Goal: Task Accomplishment & Management: Manage account settings

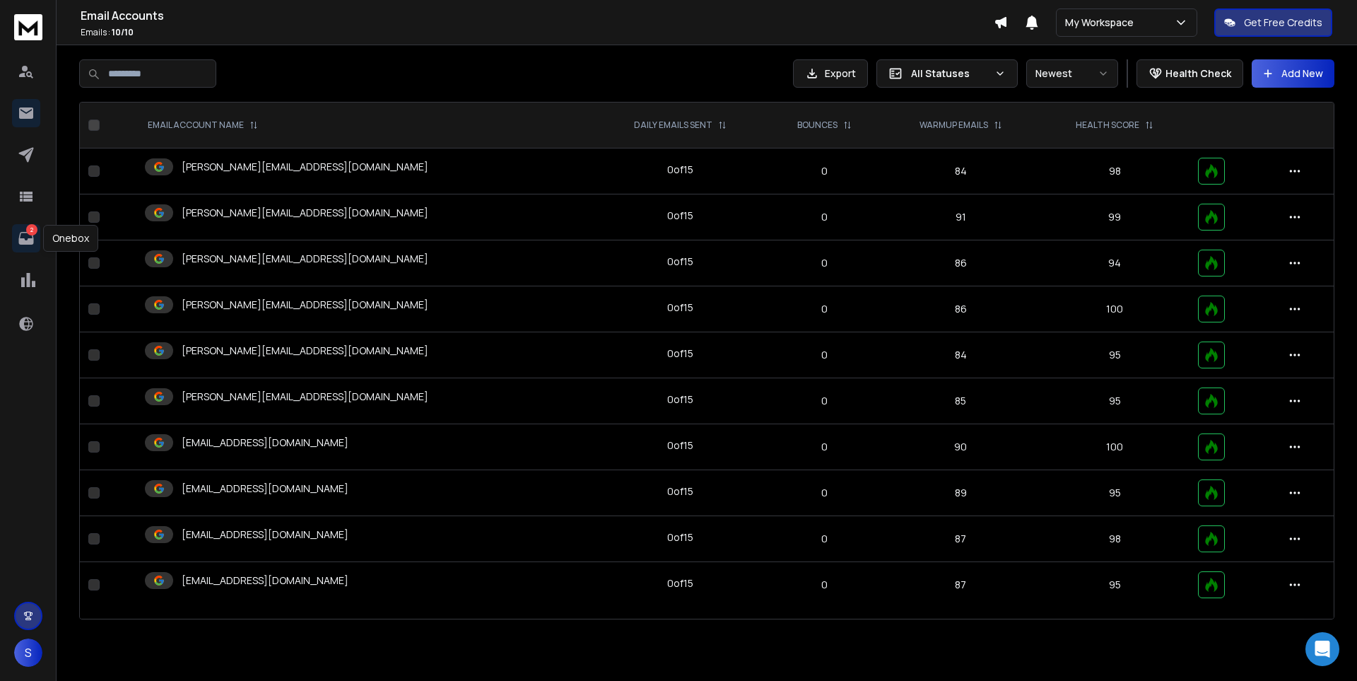
click at [25, 240] on icon at bounding box center [25, 238] width 15 height 13
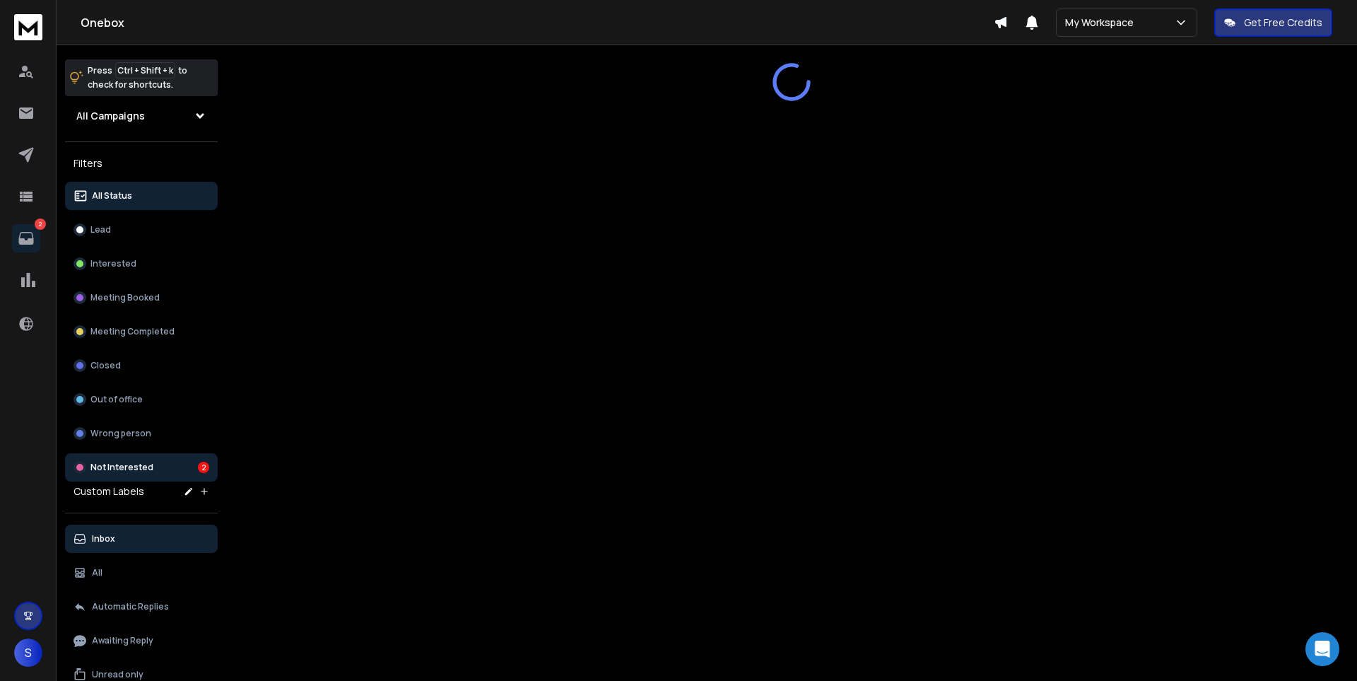
click at [115, 467] on p "Not Interested" at bounding box center [121, 467] width 63 height 11
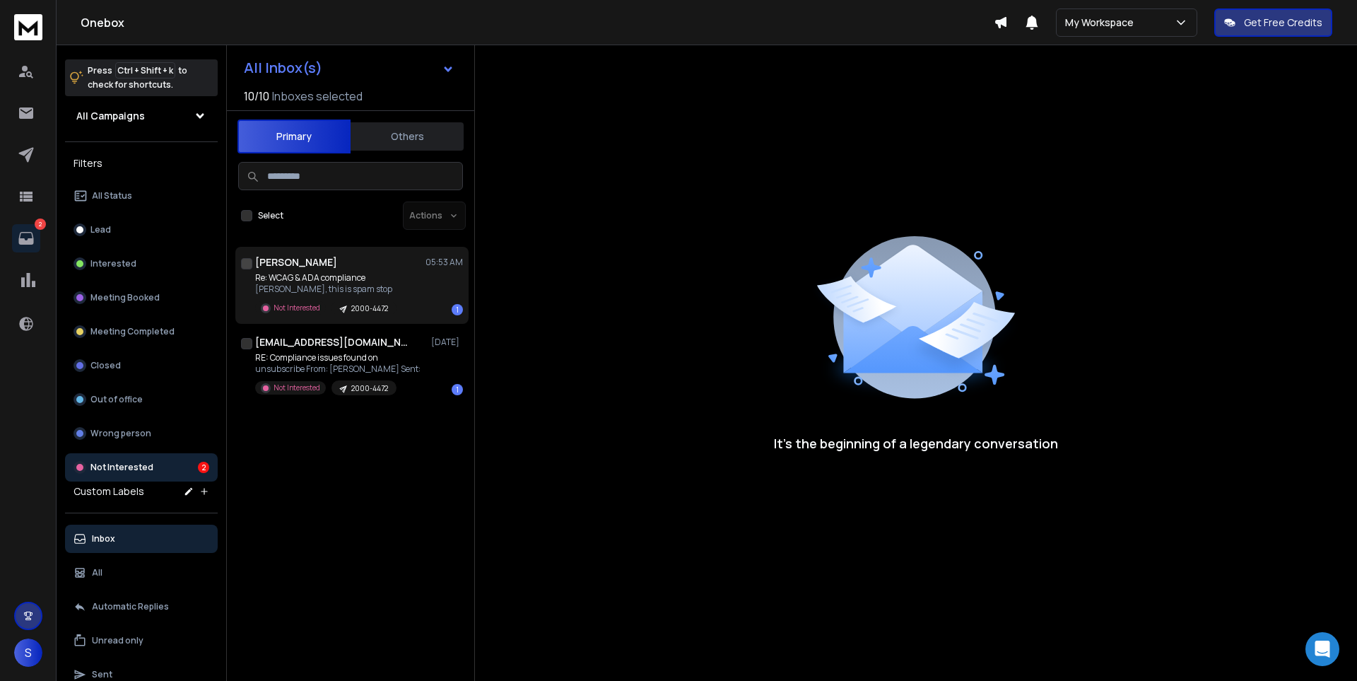
click at [344, 276] on p "Re: WCAG & ADA compliance" at bounding box center [325, 277] width 141 height 11
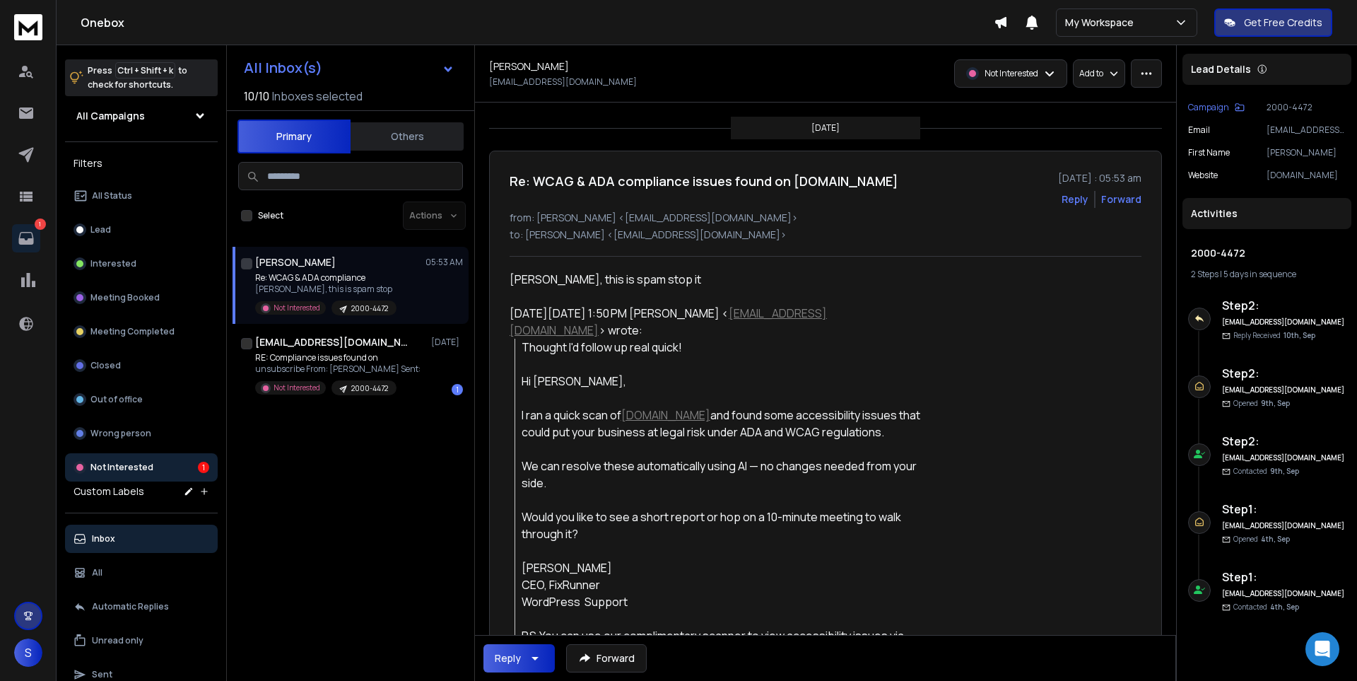
click at [1146, 74] on icon "button" at bounding box center [1147, 73] width 11 height 2
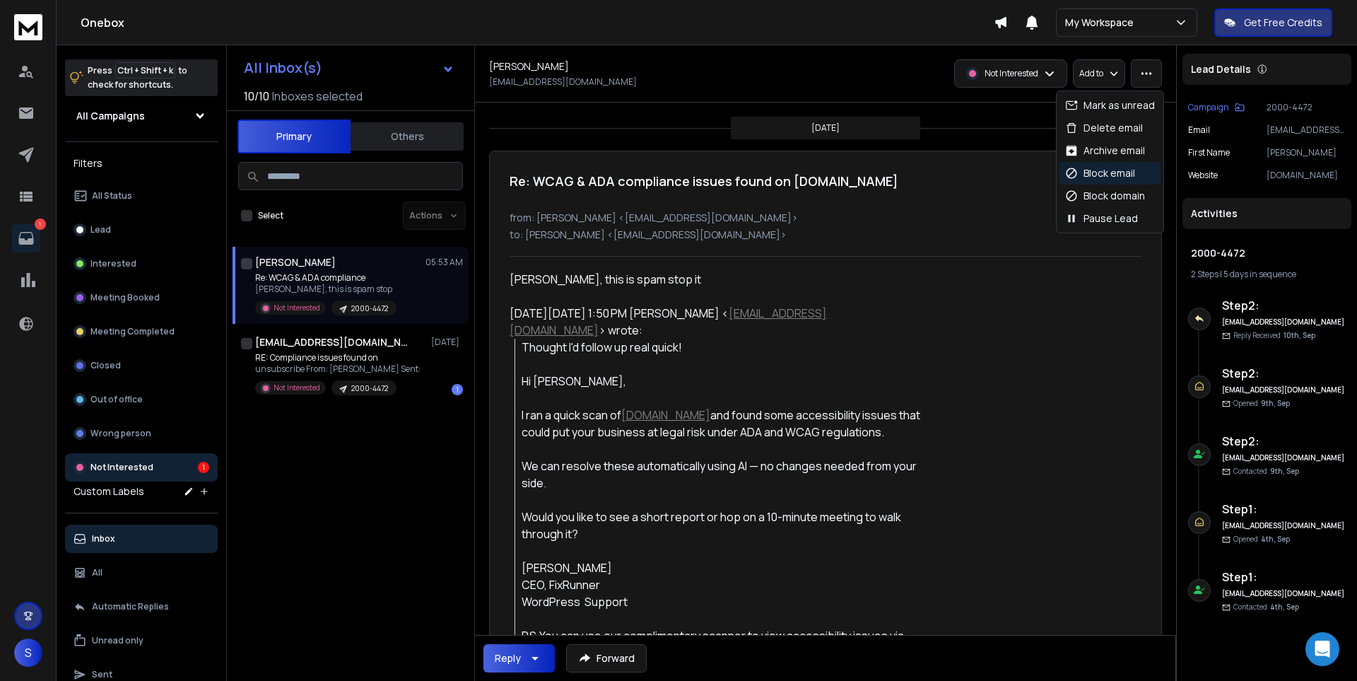
click at [1112, 179] on div "Block email" at bounding box center [1100, 173] width 70 height 14
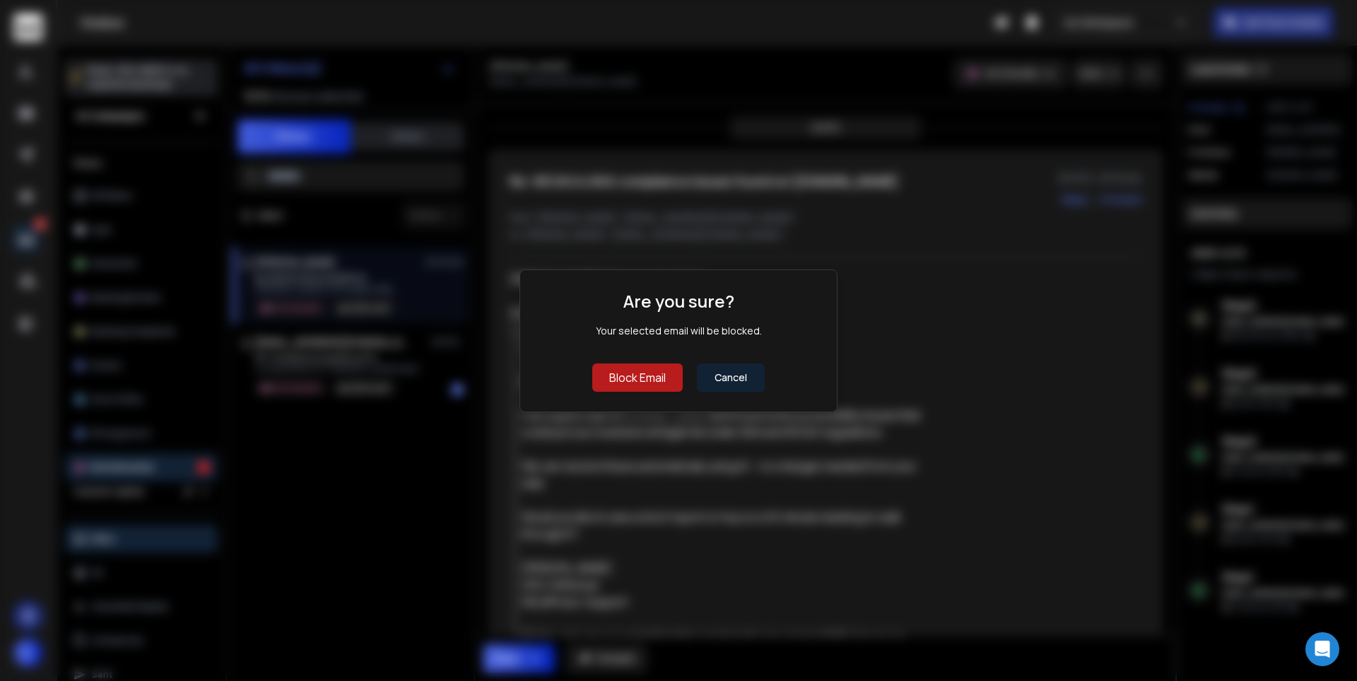
click at [677, 382] on button "Block Email" at bounding box center [637, 377] width 90 height 28
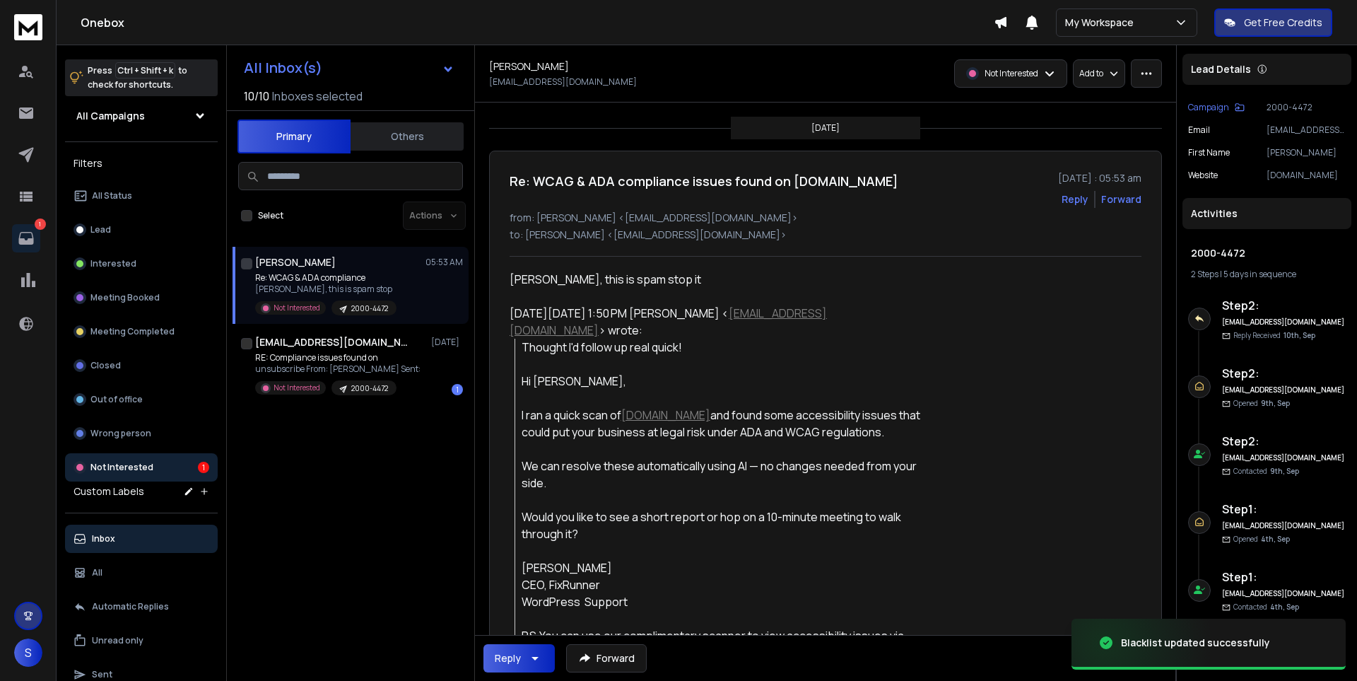
click at [1137, 79] on button "button" at bounding box center [1146, 73] width 31 height 28
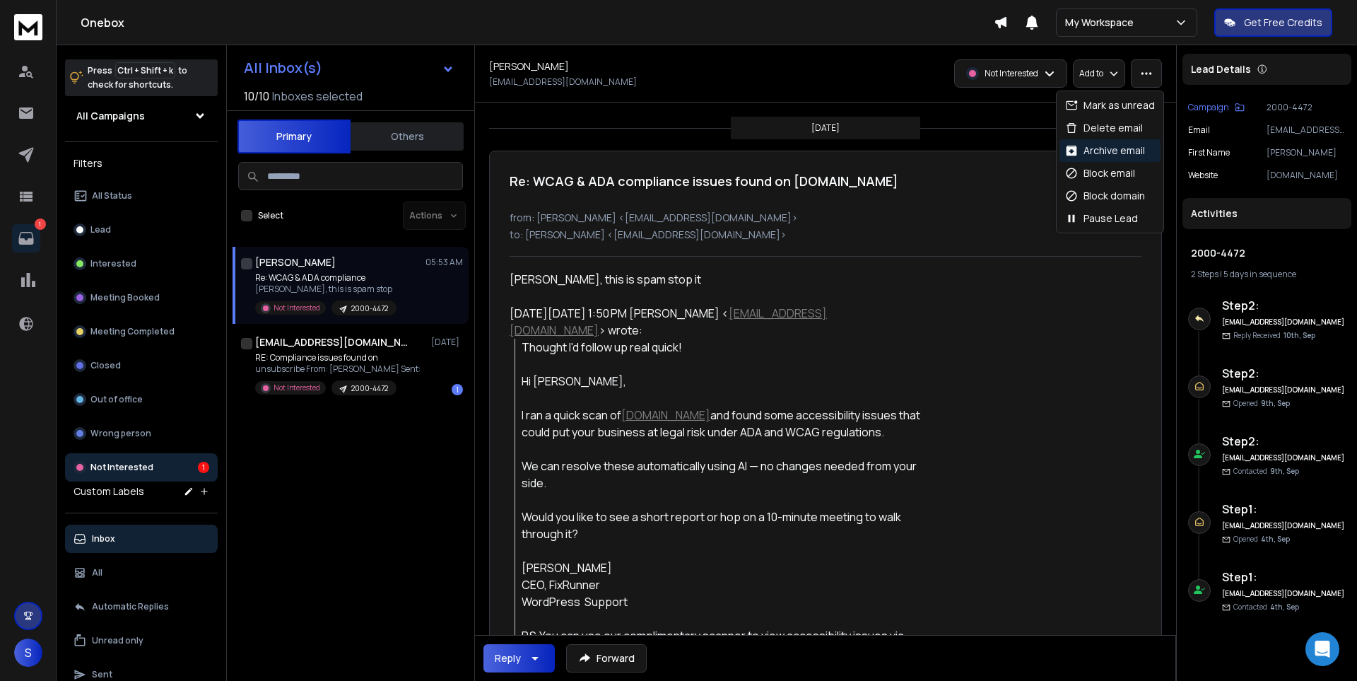
click at [1096, 152] on div "Archive email" at bounding box center [1105, 151] width 80 height 14
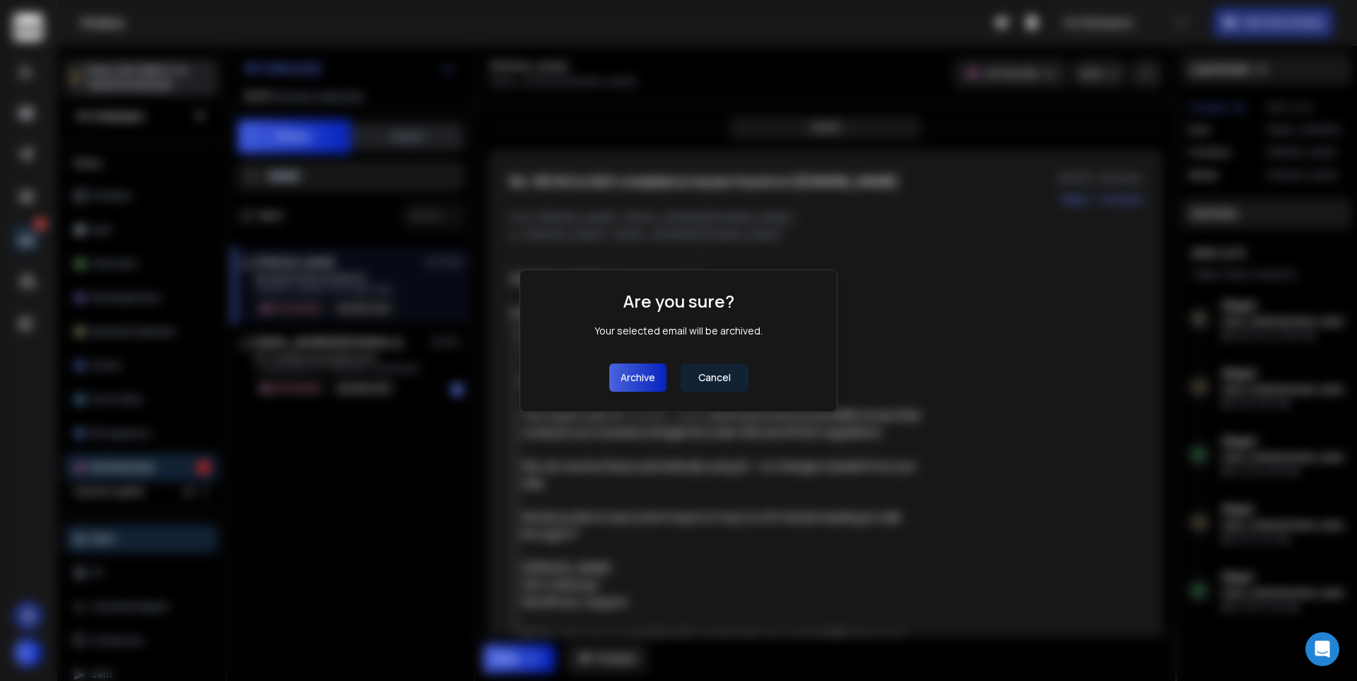
click at [648, 376] on p "archive" at bounding box center [638, 377] width 35 height 14
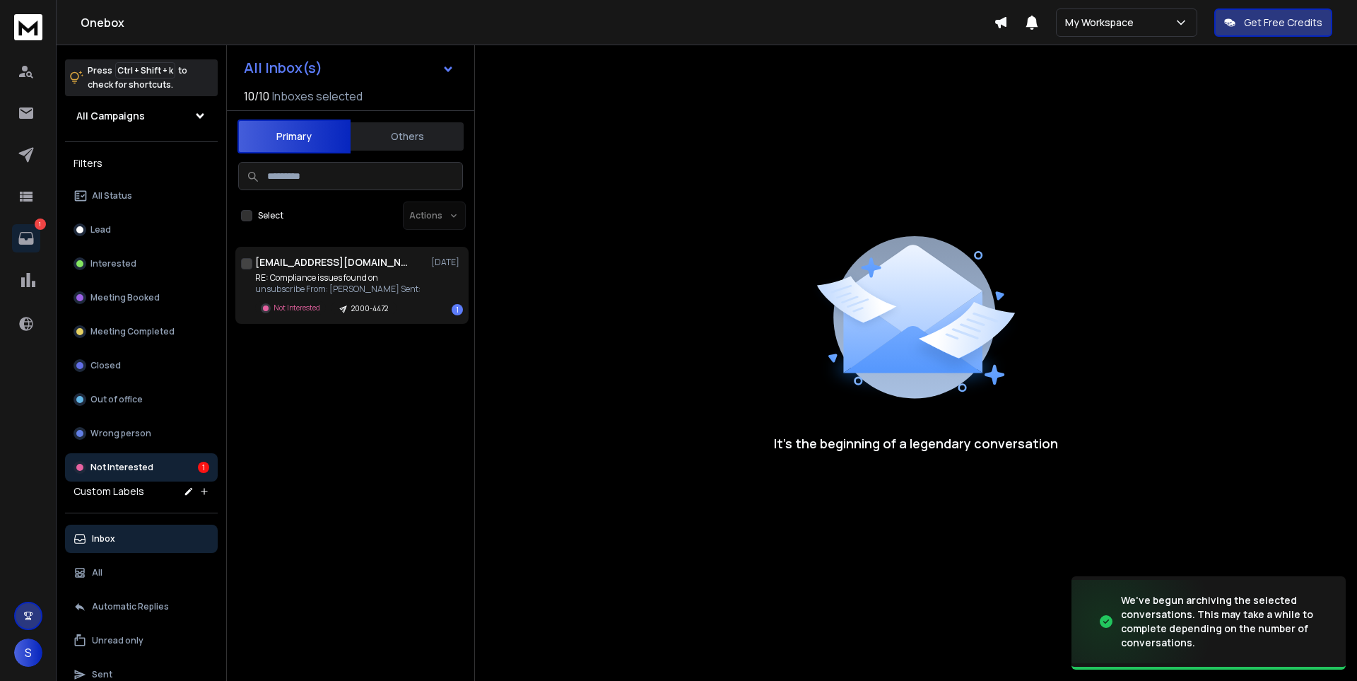
click at [359, 279] on p "RE: Compliance issues found on" at bounding box center [337, 277] width 165 height 11
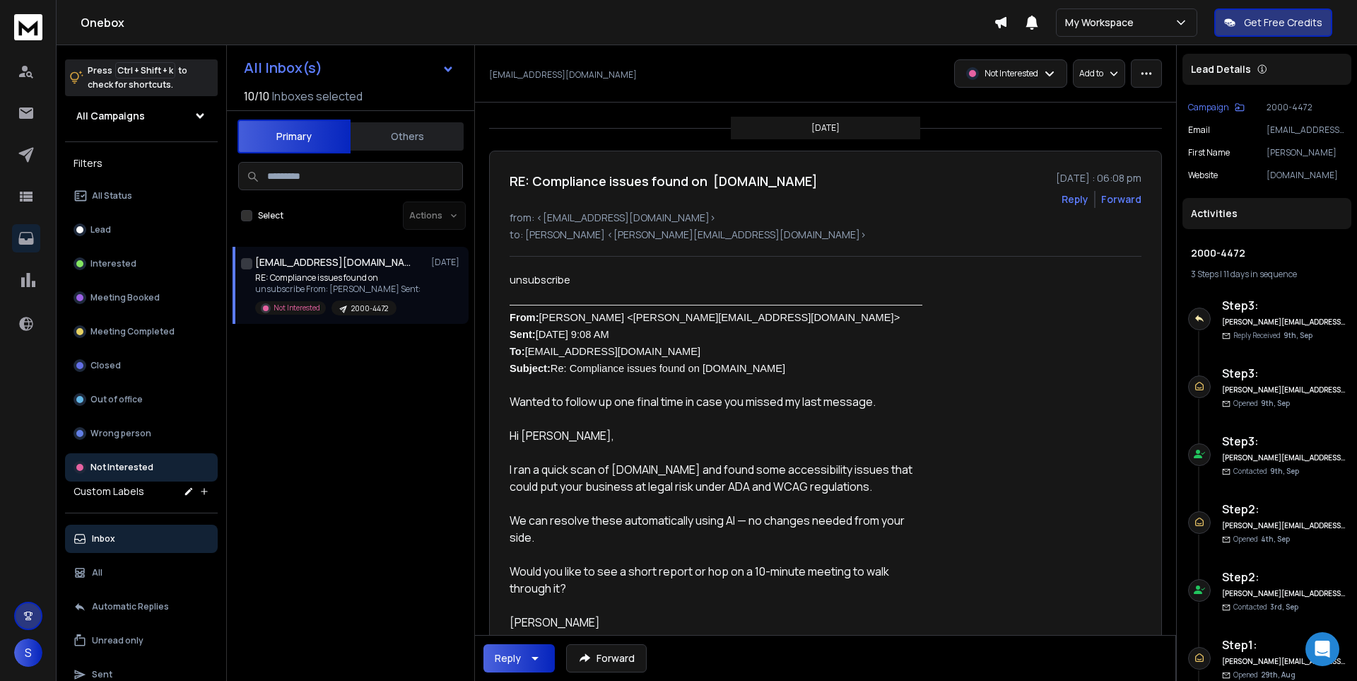
click at [1143, 70] on icon "button" at bounding box center [1146, 73] width 13 height 13
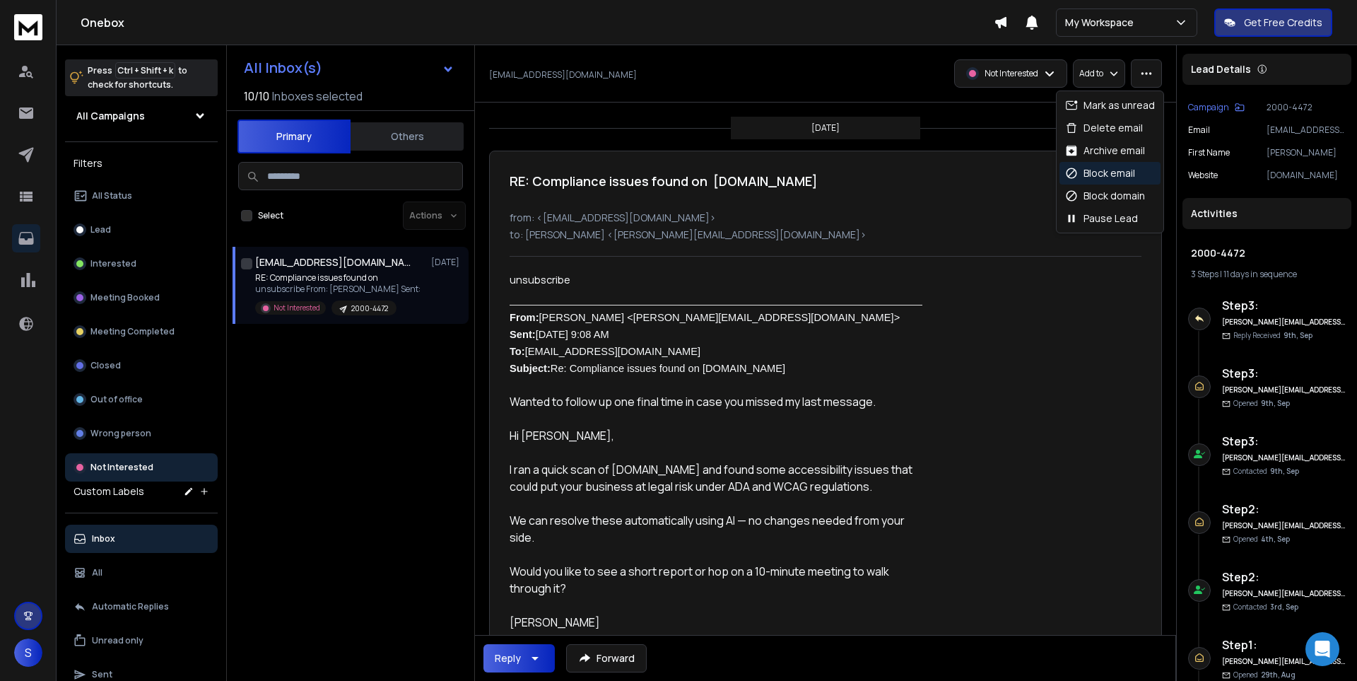
click at [1113, 172] on div "Block email" at bounding box center [1100, 173] width 70 height 14
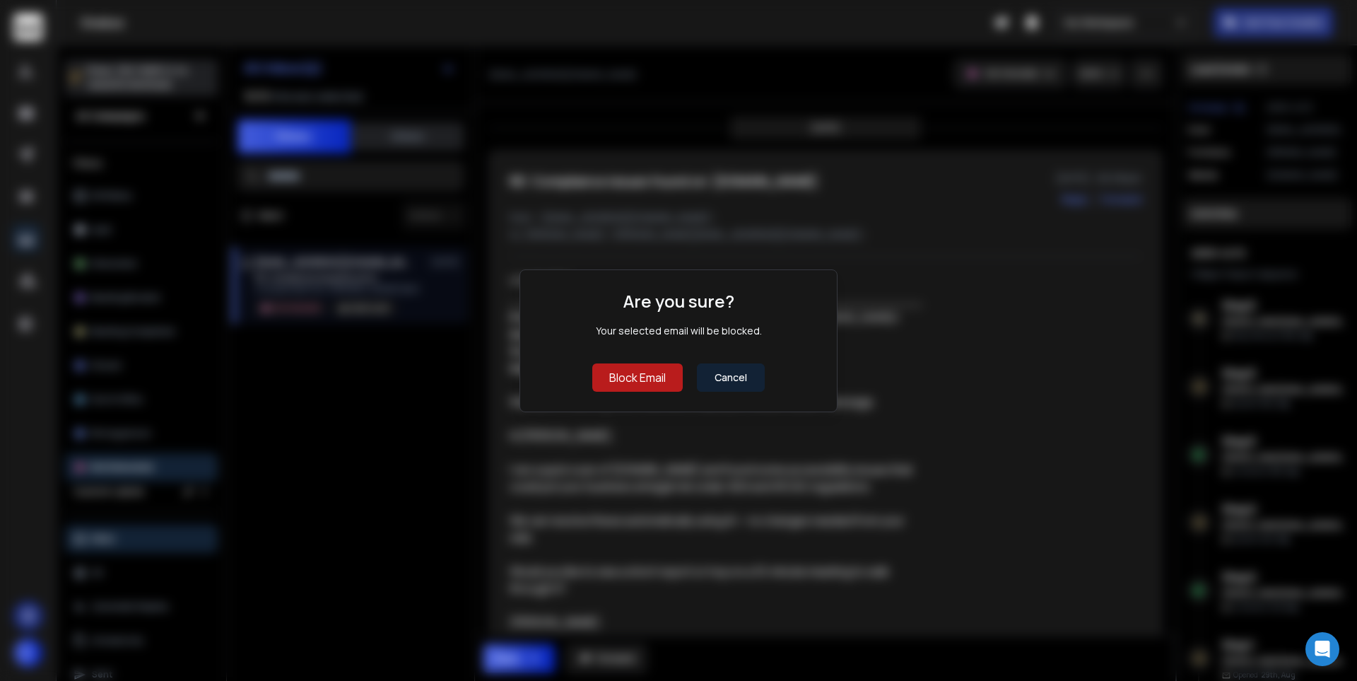
click at [643, 386] on button "Block Email" at bounding box center [637, 377] width 90 height 28
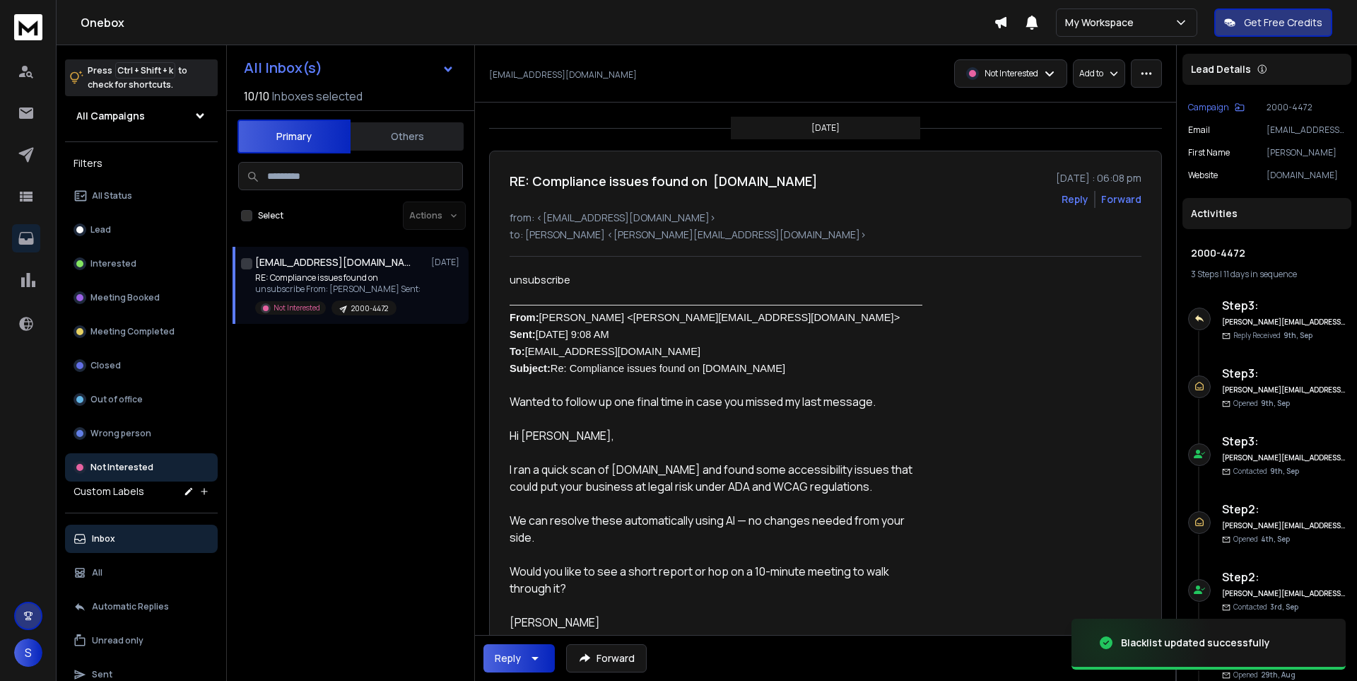
click at [1152, 74] on icon "button" at bounding box center [1146, 73] width 13 height 13
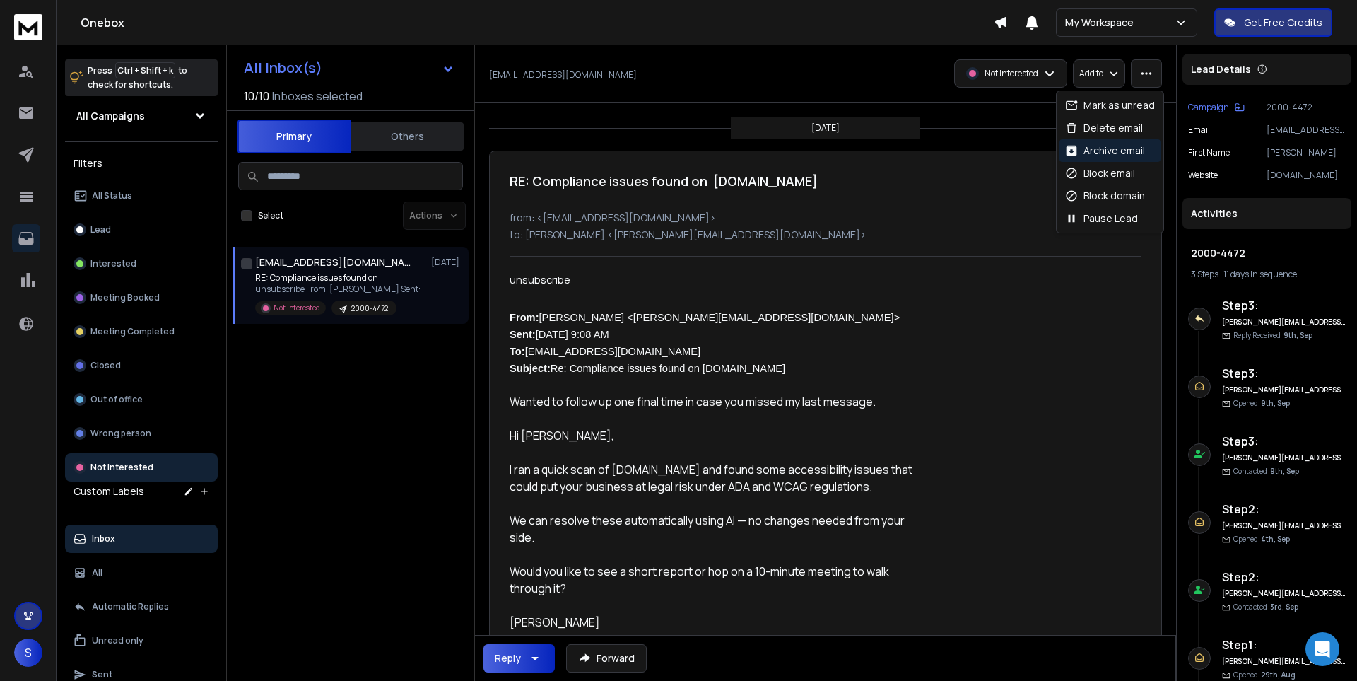
click at [1111, 145] on div "Archive email" at bounding box center [1105, 151] width 80 height 14
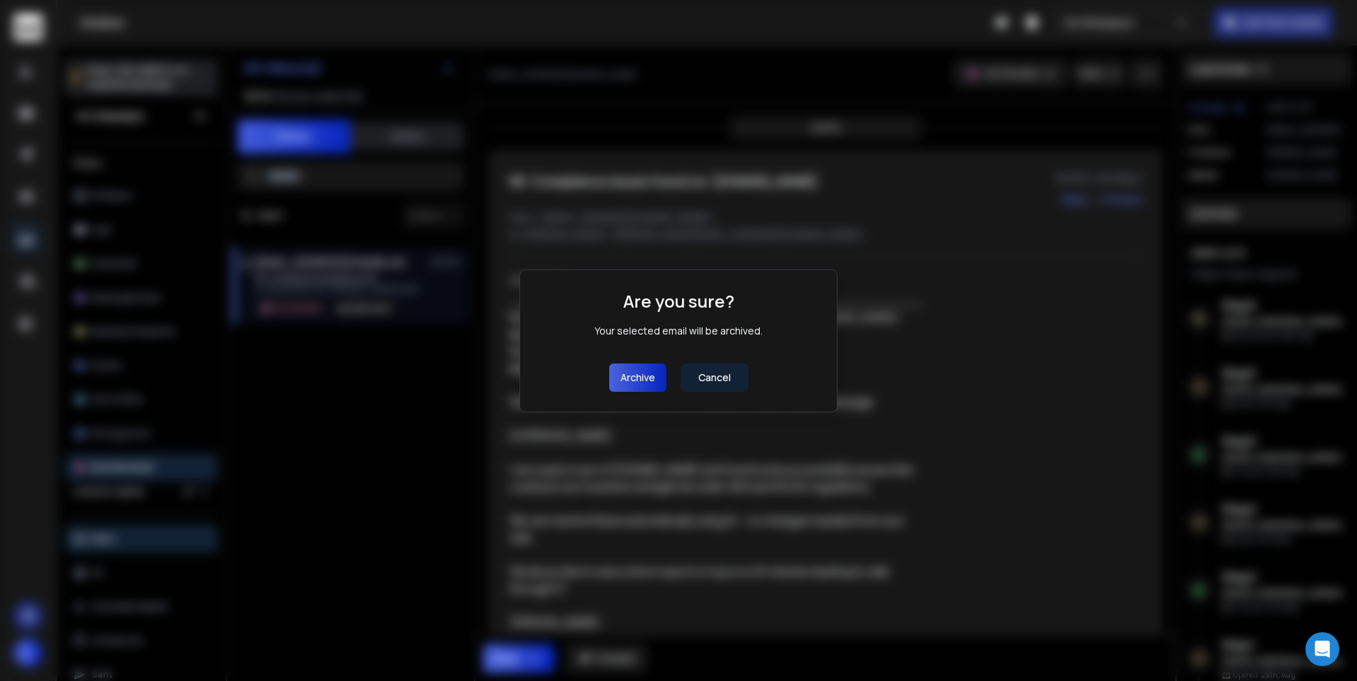
click at [658, 375] on button "archive" at bounding box center [637, 377] width 57 height 28
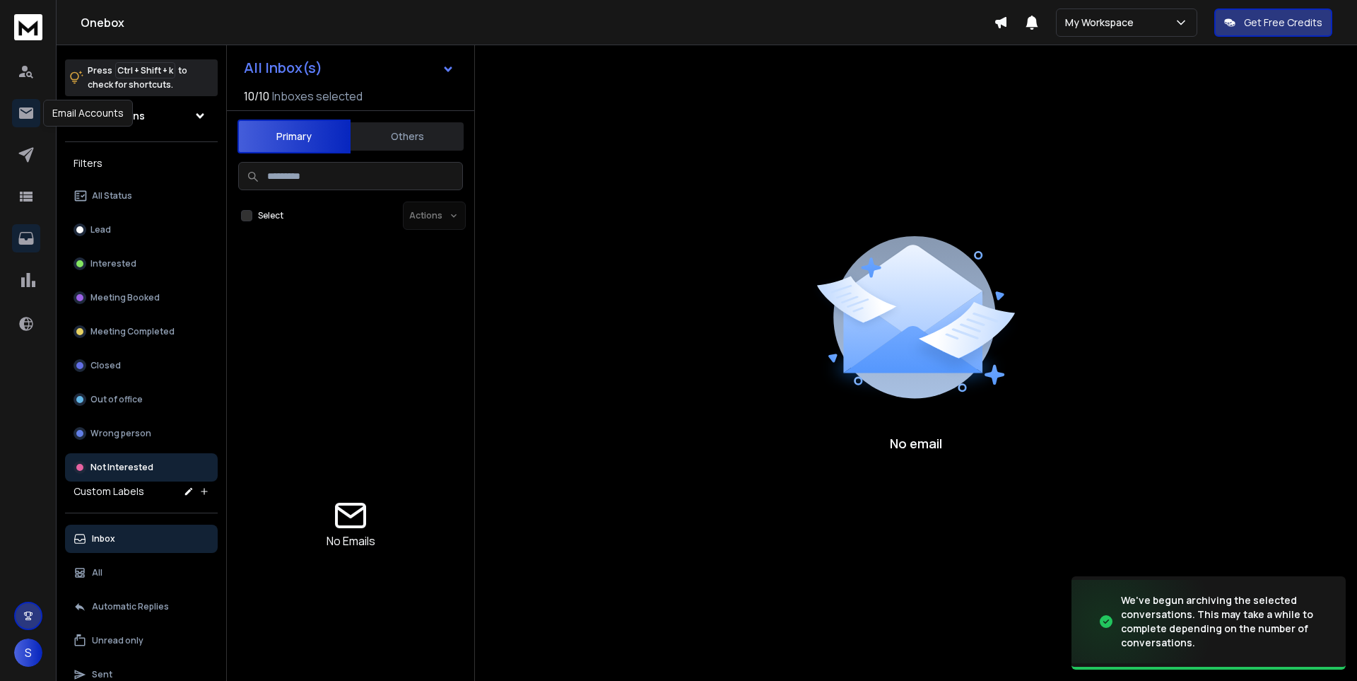
click at [29, 113] on icon at bounding box center [26, 112] width 14 height 11
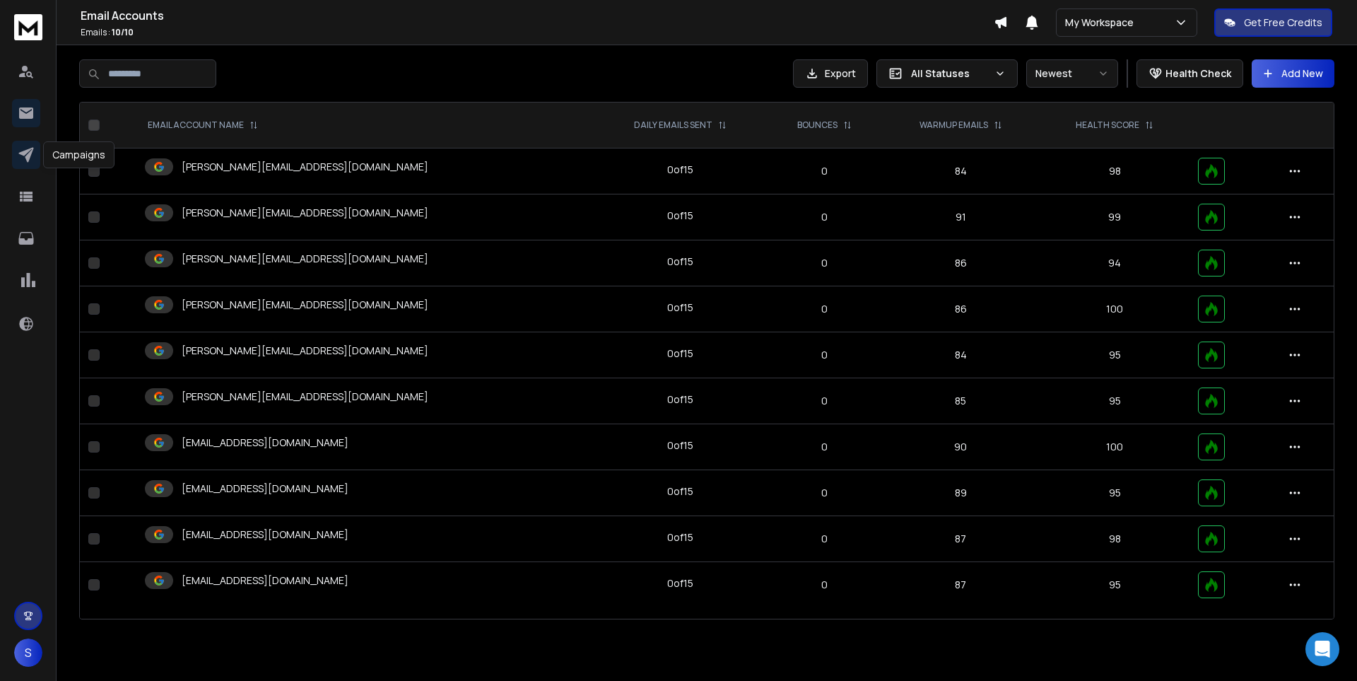
click at [25, 156] on icon at bounding box center [26, 154] width 17 height 17
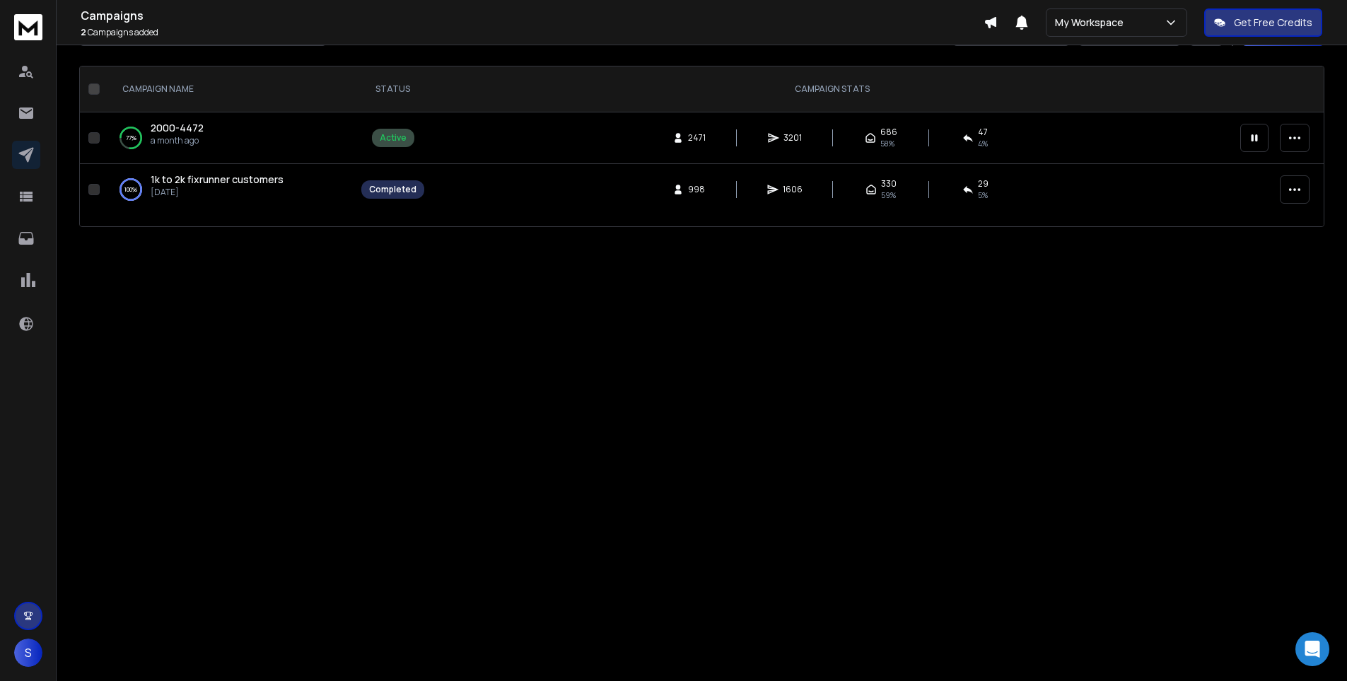
scroll to position [74, 0]
